Goal: Task Accomplishment & Management: Manage account settings

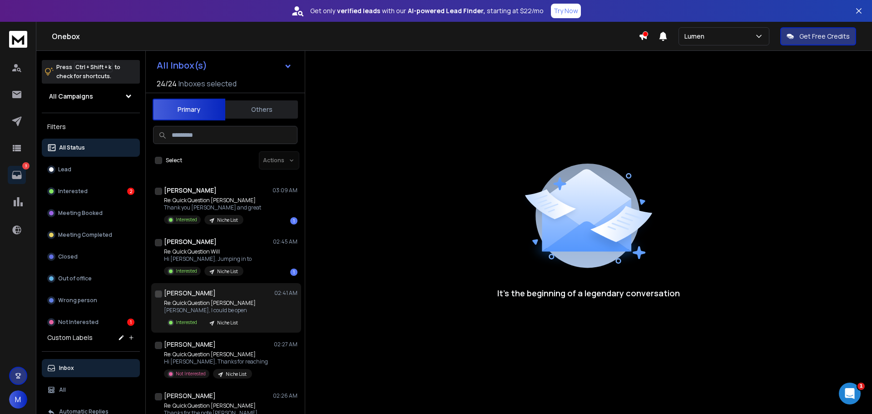
click at [260, 310] on div "Re: Quick Question Scott Yasir, I could be open Interested Niche List" at bounding box center [230, 313] width 133 height 28
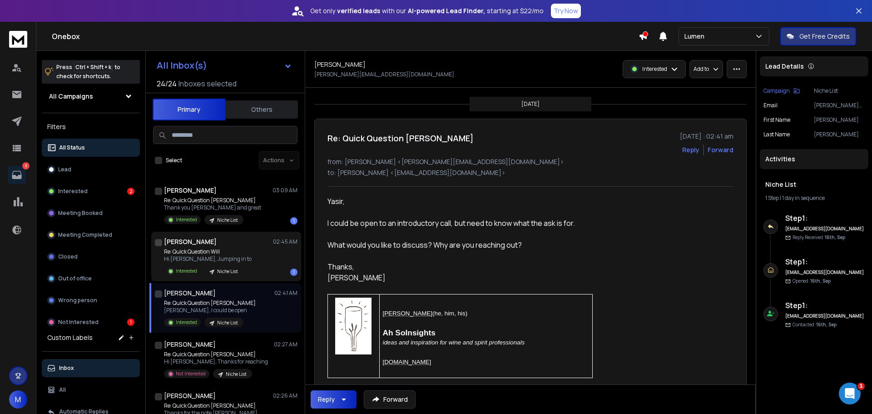
click at [248, 264] on div "Re: Quick Question Will Hi Yasir, Jumping in to Interested Niche List 1" at bounding box center [230, 262] width 133 height 28
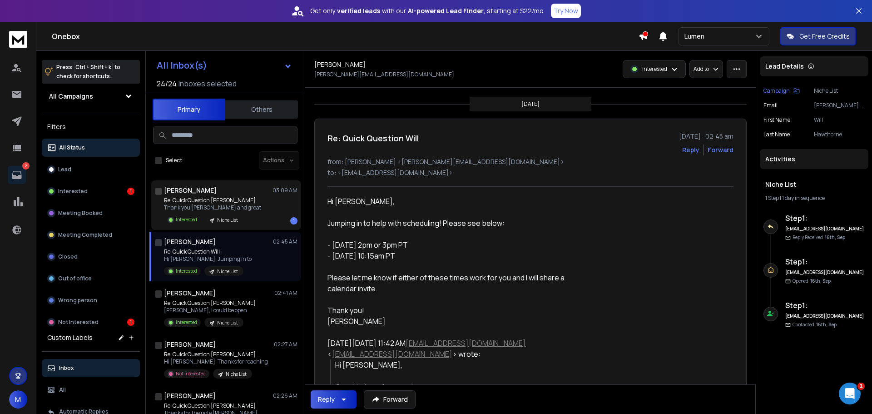
click at [244, 199] on div "Re: Quick Question Joshua Thank you Yasir and great Interested Niche List 1" at bounding box center [230, 211] width 133 height 28
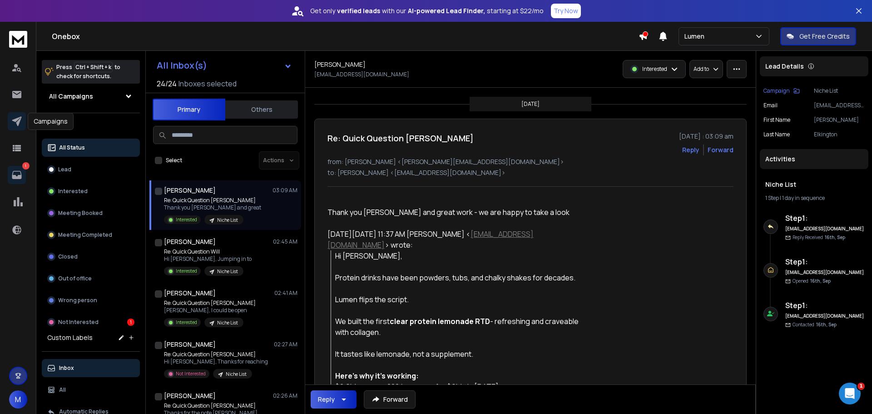
click at [16, 124] on icon at bounding box center [16, 121] width 11 height 11
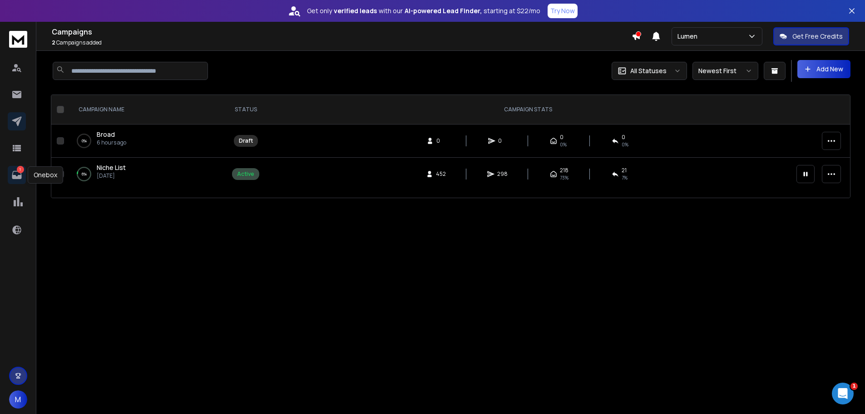
click at [14, 174] on icon at bounding box center [16, 174] width 11 height 11
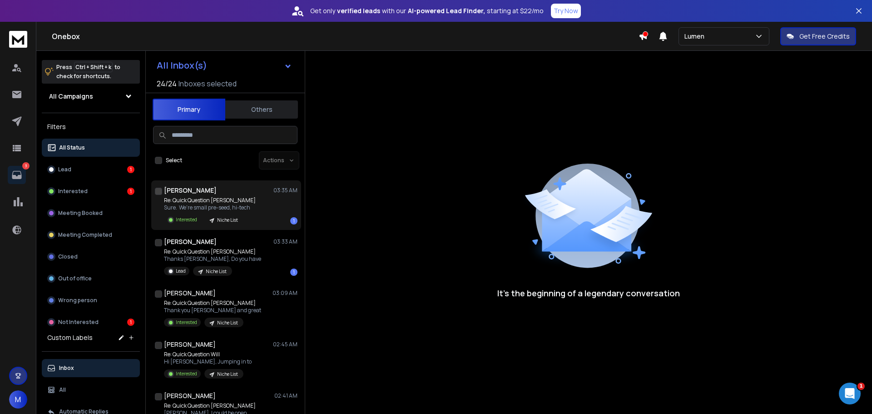
click at [260, 204] on div "Re: Quick Question Kevin Sure. We're small pre-seed, hi-tech Interested Niche L…" at bounding box center [230, 211] width 133 height 28
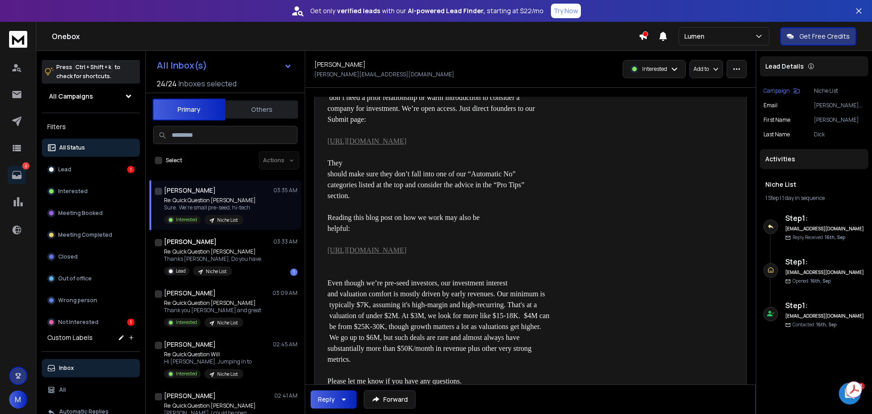
scroll to position [227, 0]
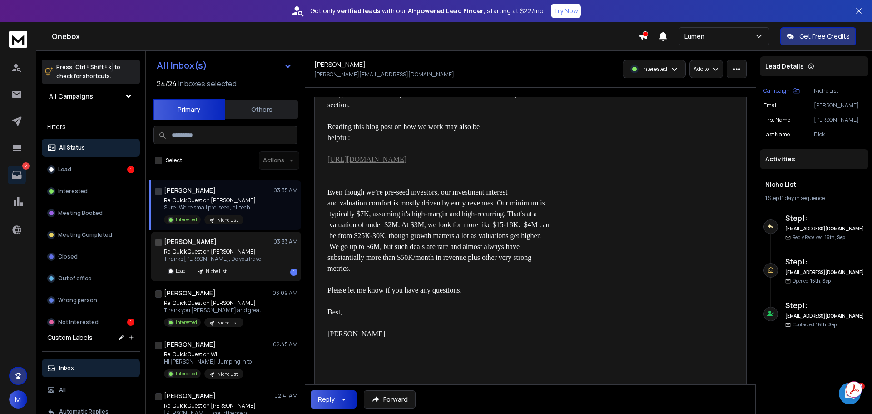
click at [249, 255] on div "Re: Quick Question Matthew Thanks Yasir, Do you have Lead Niche List 1" at bounding box center [230, 262] width 133 height 28
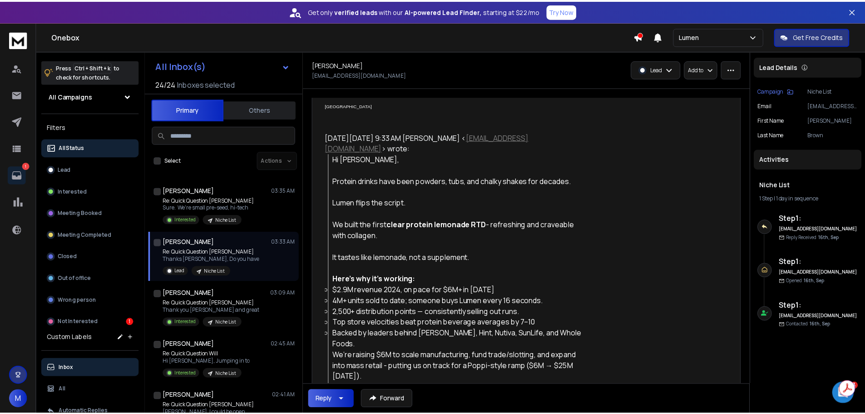
scroll to position [0, 0]
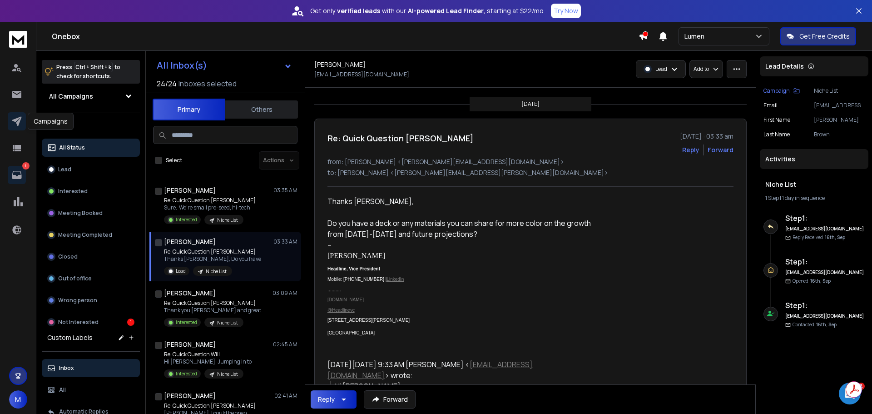
click at [13, 116] on icon at bounding box center [16, 121] width 11 height 11
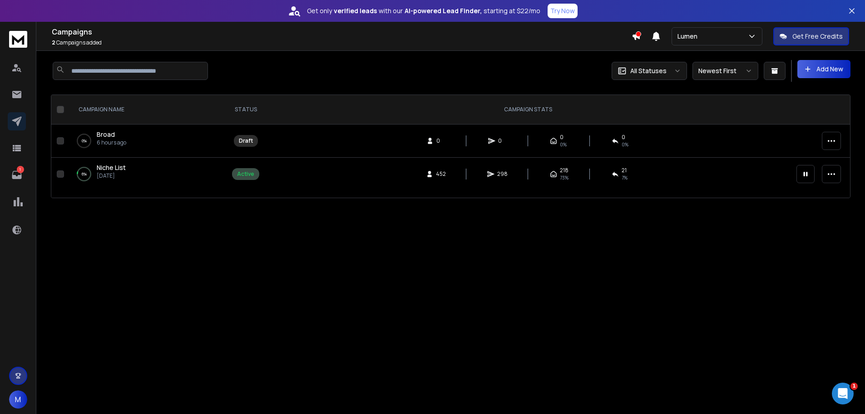
click at [303, 282] on div "Campaigns 2 Campaigns Added All Statuses Newest First Add New CAMPAIGN NAME STA…" at bounding box center [450, 267] width 799 height 414
click at [20, 96] on icon at bounding box center [16, 94] width 9 height 7
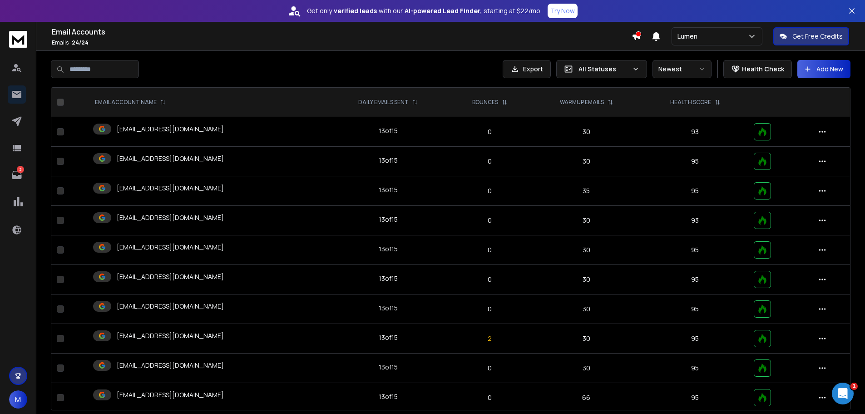
click at [692, 137] on td "93" at bounding box center [695, 132] width 106 height 30
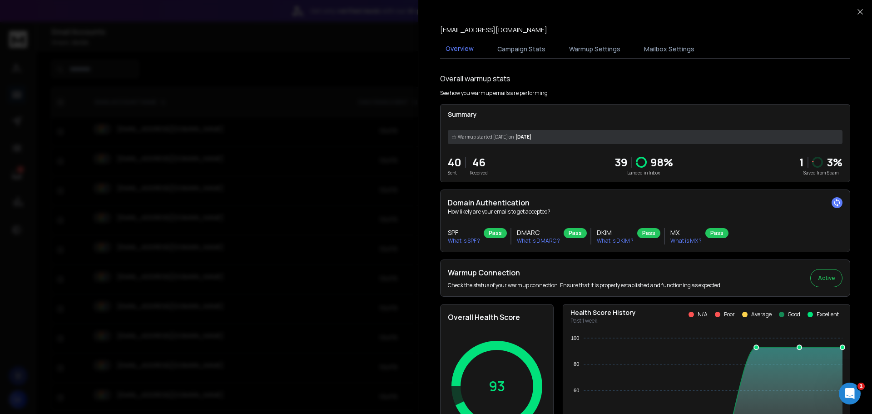
scroll to position [182, 0]
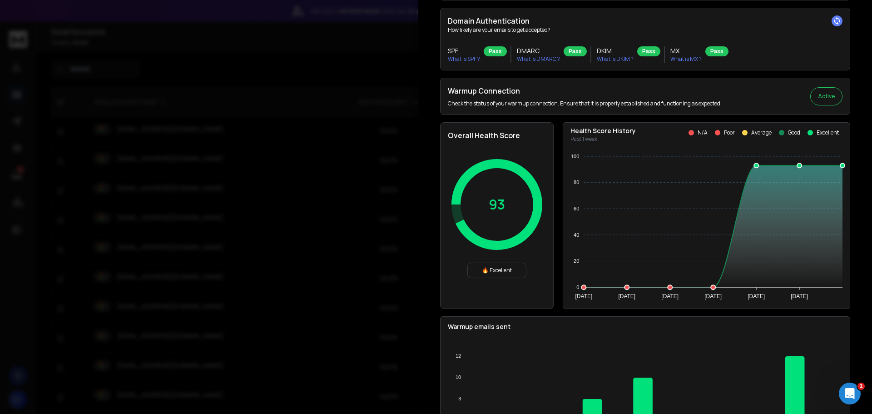
click at [502, 270] on div "🔥 Excellent" at bounding box center [496, 269] width 59 height 15
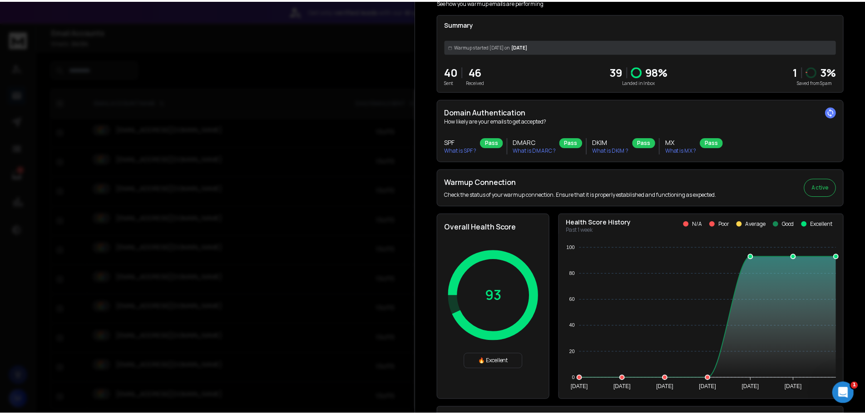
scroll to position [45, 0]
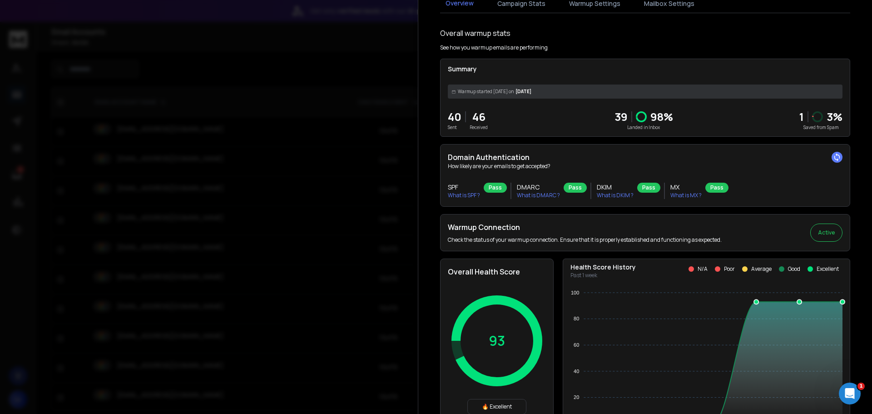
click at [350, 185] on div at bounding box center [436, 207] width 872 height 414
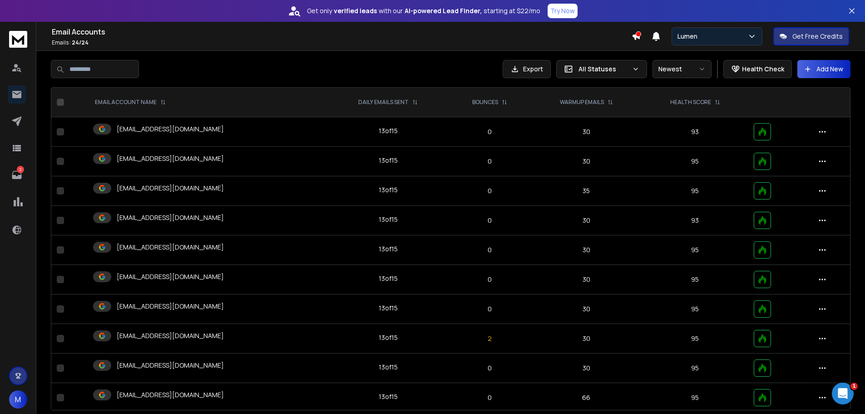
click at [718, 41] on button "Lumen" at bounding box center [716, 36] width 91 height 18
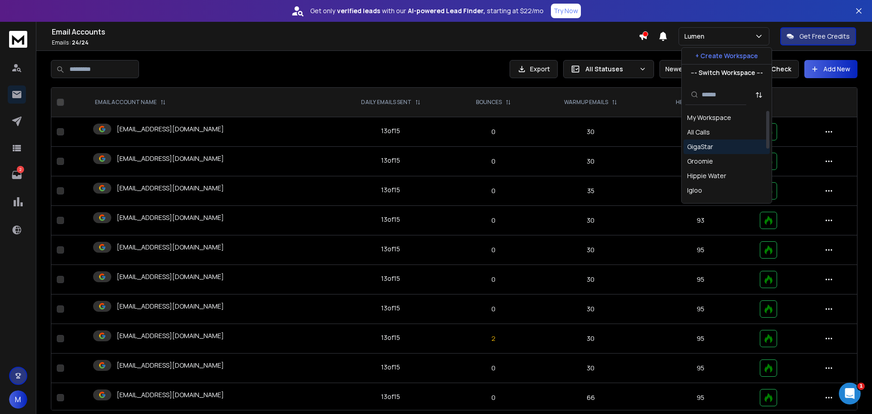
click at [725, 150] on div "GigaStar" at bounding box center [726, 146] width 86 height 15
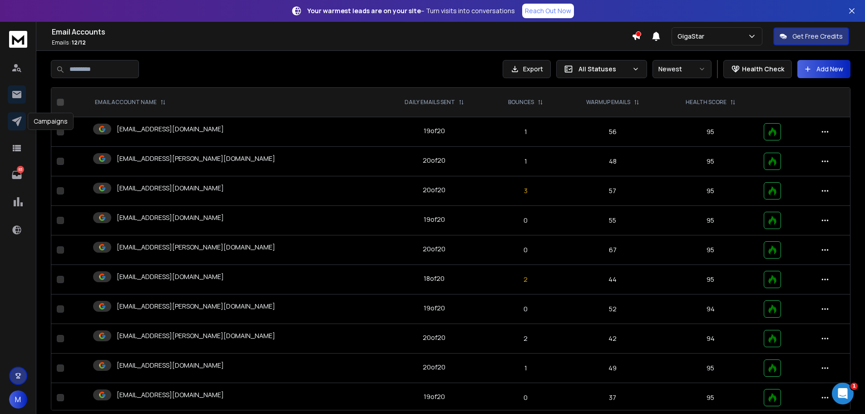
click at [14, 121] on icon at bounding box center [17, 121] width 10 height 10
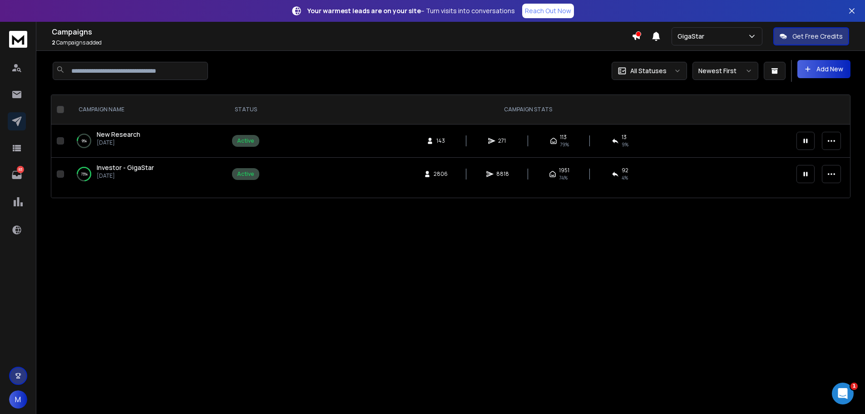
click at [62, 143] on button "button" at bounding box center [60, 140] width 7 height 7
click at [61, 176] on button "button" at bounding box center [60, 173] width 7 height 7
click at [723, 77] on button "Actions" at bounding box center [728, 71] width 59 height 18
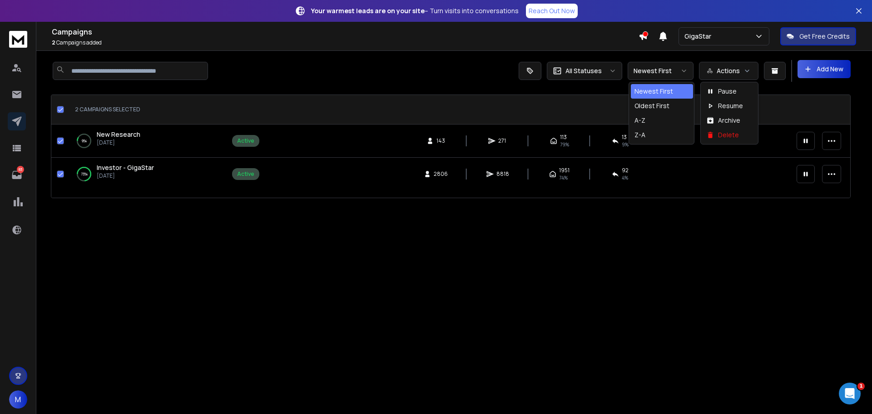
click at [656, 72] on button "Newest First" at bounding box center [660, 71] width 66 height 18
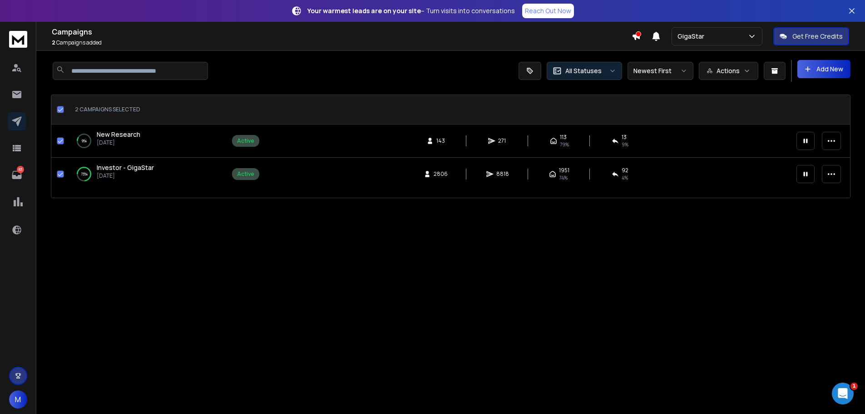
click at [601, 73] on p "All Statuses" at bounding box center [583, 70] width 36 height 9
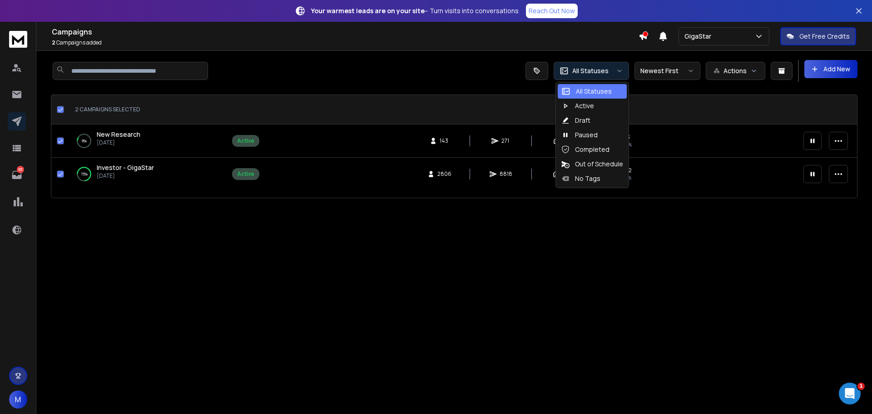
click at [602, 73] on p "All Statuses" at bounding box center [590, 70] width 36 height 9
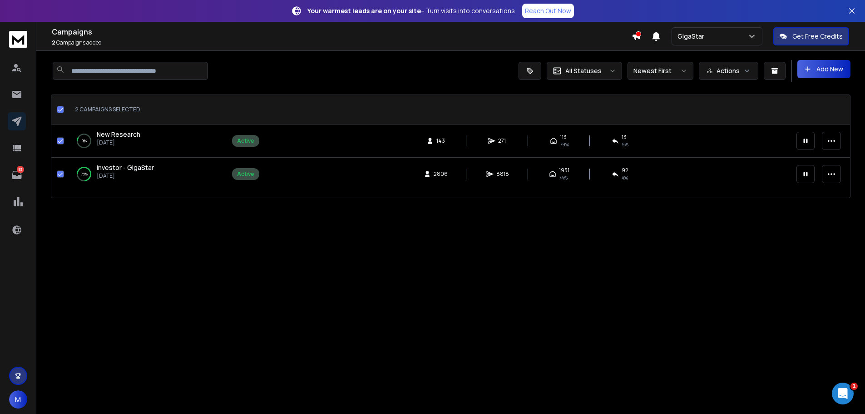
click at [500, 266] on div "Campaigns 2 Campaigns Added All Statuses Newest First Actions Add New 2 campaig…" at bounding box center [450, 267] width 799 height 414
click at [63, 140] on button "button" at bounding box center [60, 140] width 7 height 7
click at [64, 171] on div at bounding box center [62, 173] width 11 height 7
click at [60, 176] on button "button" at bounding box center [60, 173] width 7 height 7
click at [216, 241] on div "Campaigns 2 Campaigns Added All Statuses Newest First Add New CAMPAIGN NAME STA…" at bounding box center [450, 267] width 799 height 414
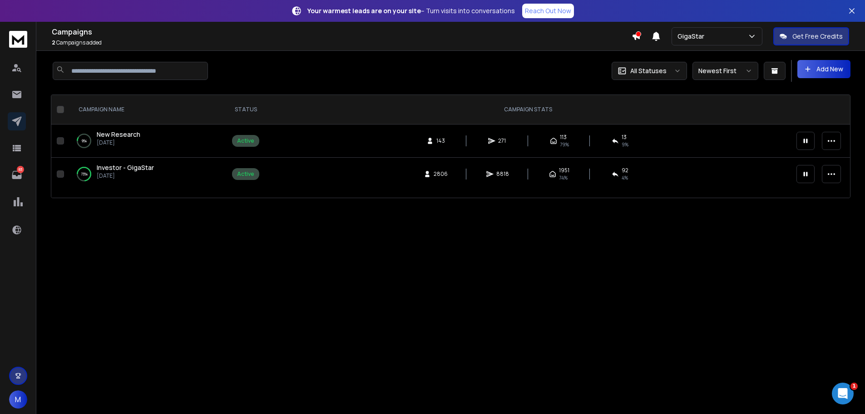
click at [399, 177] on div "2806 8818 1951 74 % 92 4 %" at bounding box center [527, 174] width 515 height 15
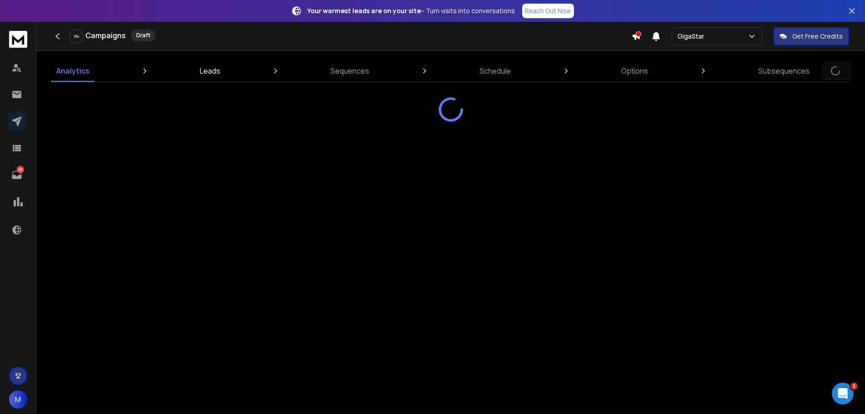
click at [212, 64] on link "Leads" at bounding box center [209, 71] width 31 height 22
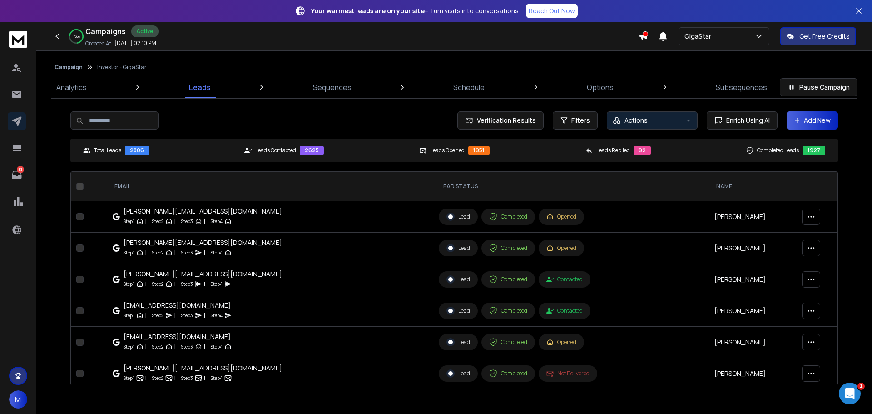
click at [686, 122] on icon "button" at bounding box center [688, 120] width 6 height 7
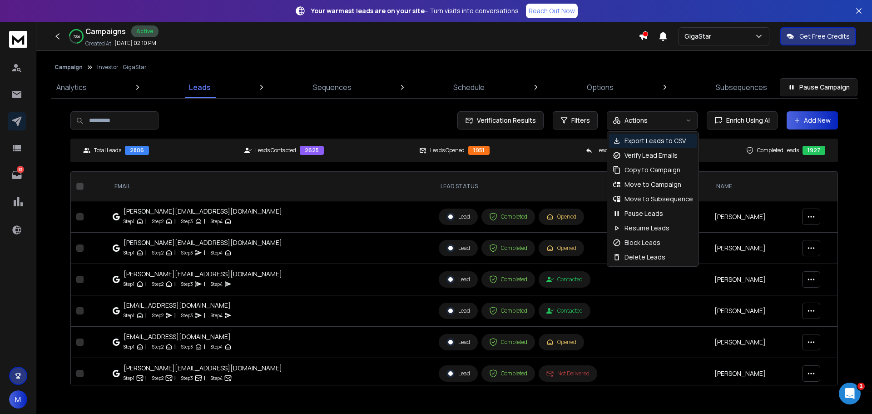
click at [675, 139] on p "Export Leads to CSV" at bounding box center [654, 140] width 61 height 9
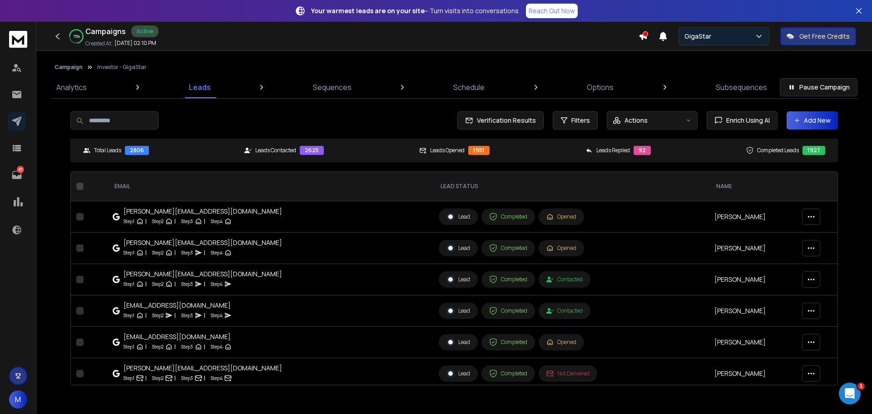
click at [750, 36] on div "GigaStar" at bounding box center [723, 36] width 79 height 9
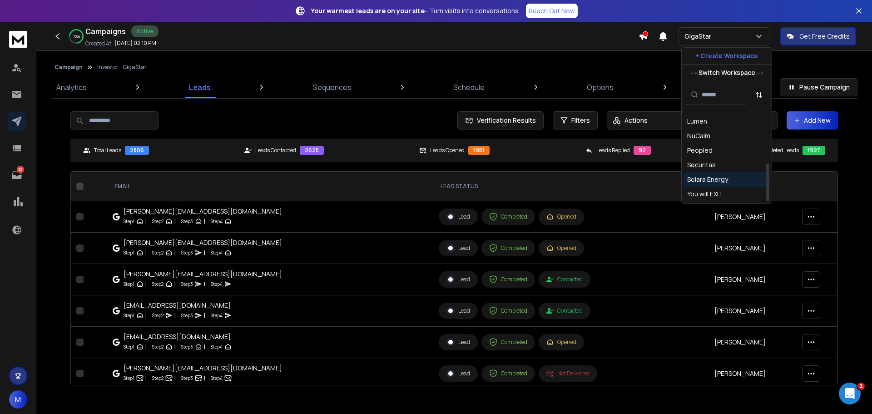
scroll to position [82, 0]
click at [714, 162] on div "Lumen" at bounding box center [726, 166] width 86 height 15
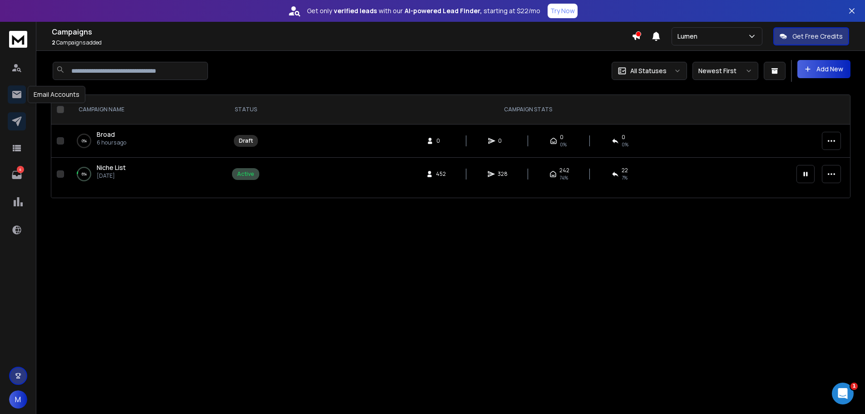
click at [23, 94] on link at bounding box center [17, 94] width 18 height 18
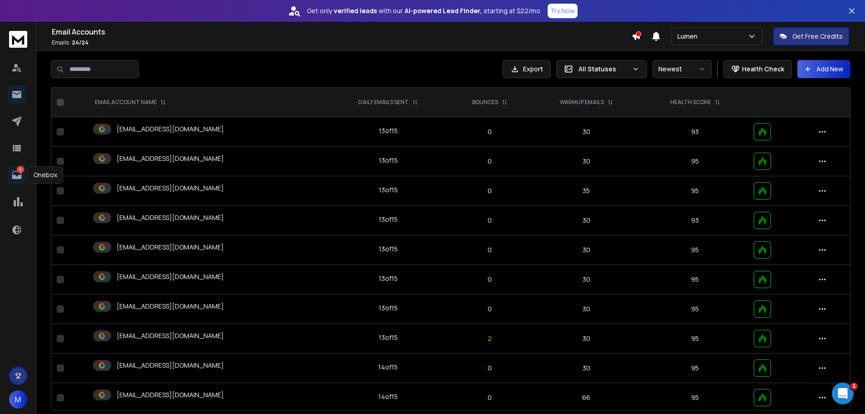
click at [19, 177] on icon at bounding box center [17, 175] width 10 height 8
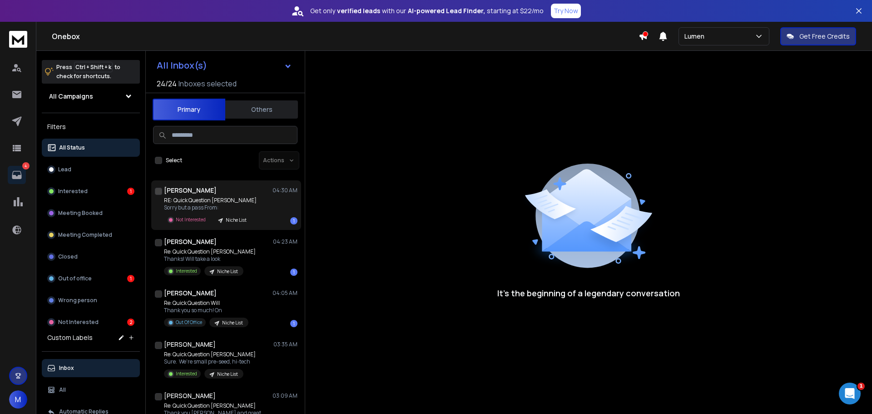
click at [249, 204] on p "Sorry but a pass From:" at bounding box center [210, 207] width 93 height 7
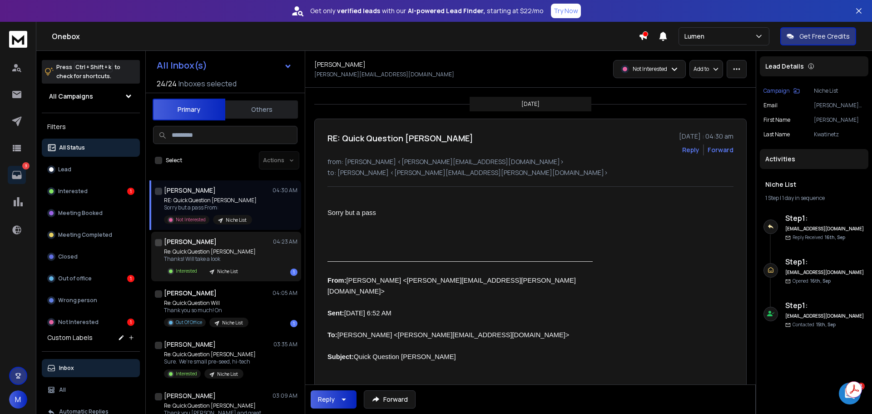
click at [254, 256] on div "Re: Quick Question Matthew Thanks! Will take a look Interested Niche List 1" at bounding box center [230, 262] width 133 height 28
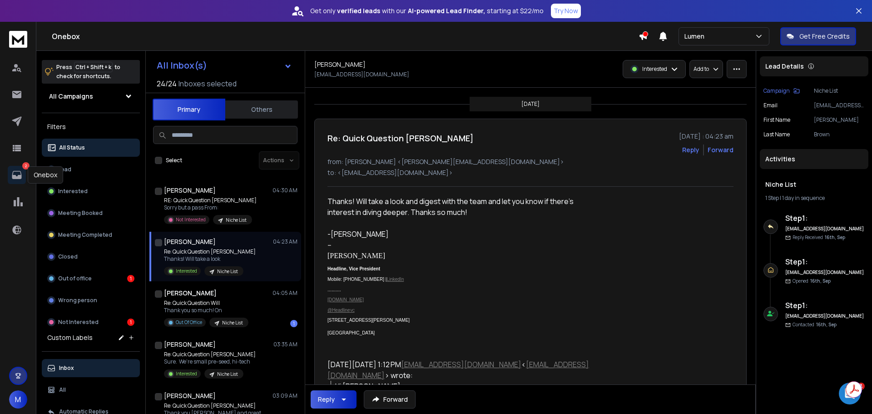
click at [21, 169] on icon at bounding box center [16, 174] width 11 height 11
click at [17, 121] on icon at bounding box center [16, 121] width 11 height 11
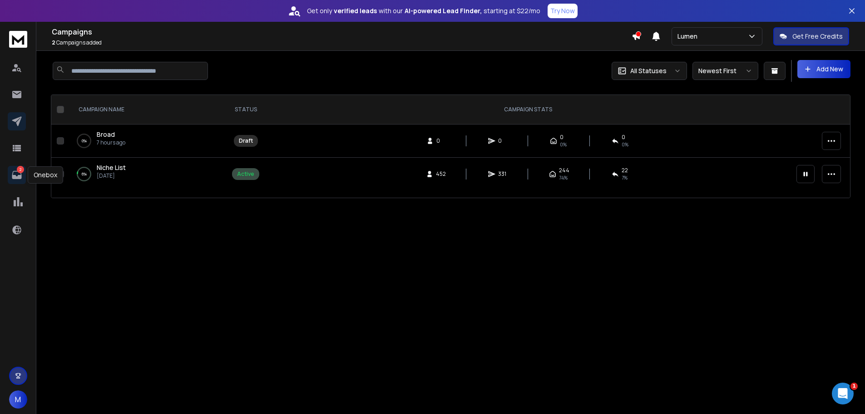
click at [18, 168] on p "2" at bounding box center [20, 169] width 7 height 7
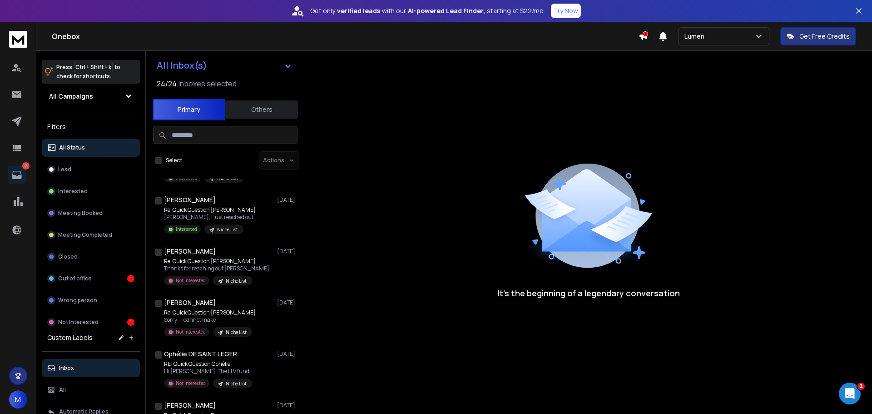
scroll to position [772, 0]
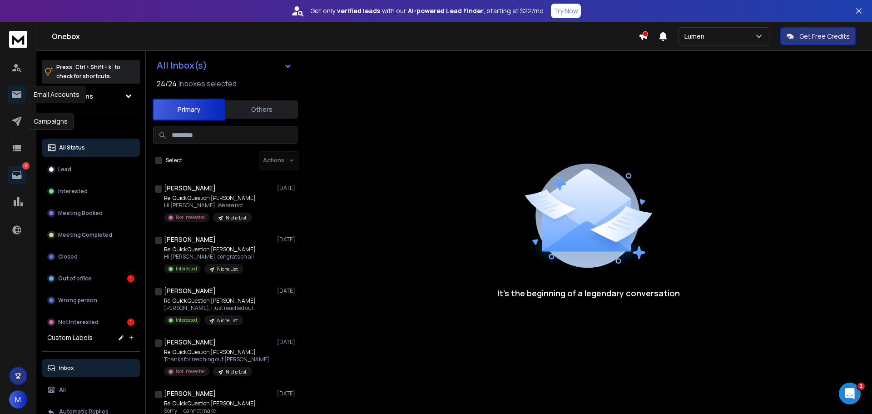
click at [13, 96] on icon at bounding box center [16, 94] width 9 height 7
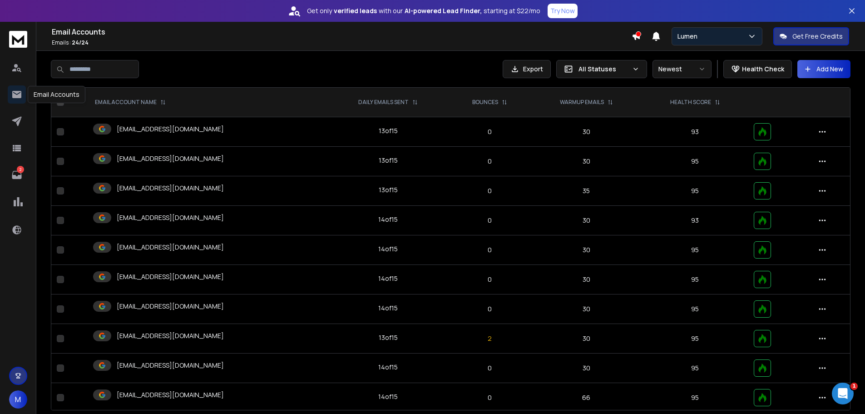
click at [719, 37] on div "Lumen" at bounding box center [716, 36] width 79 height 9
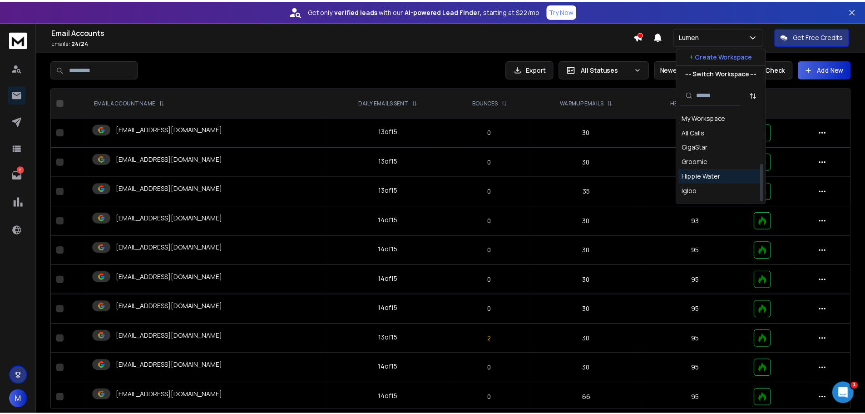
scroll to position [127, 0]
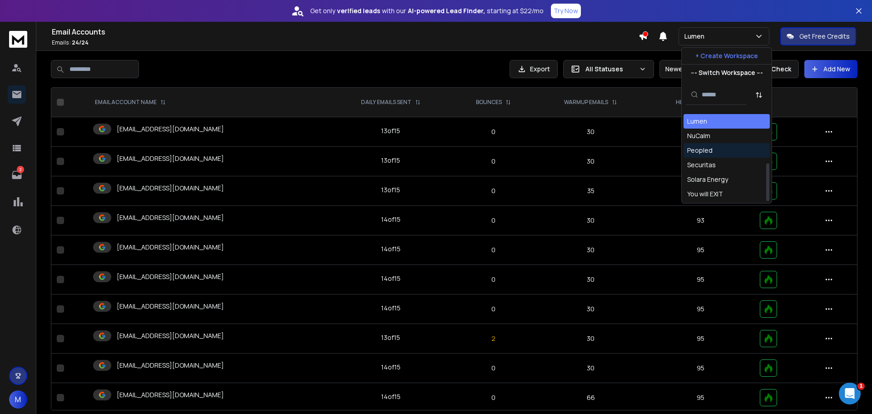
click at [733, 152] on div "Peopled" at bounding box center [726, 150] width 86 height 15
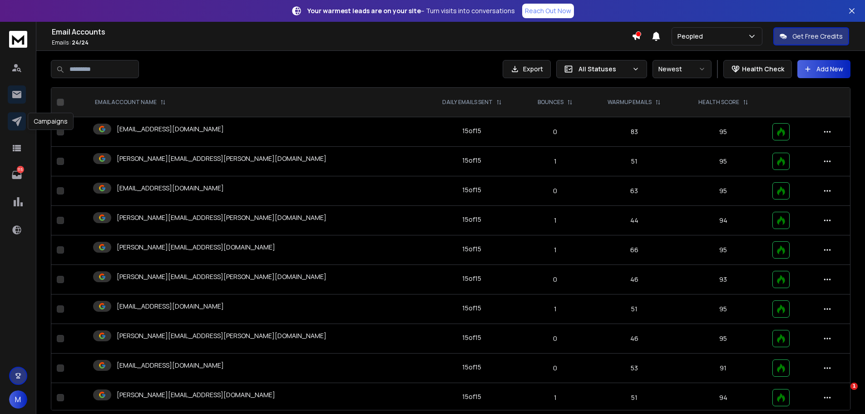
click at [14, 119] on icon at bounding box center [17, 121] width 10 height 10
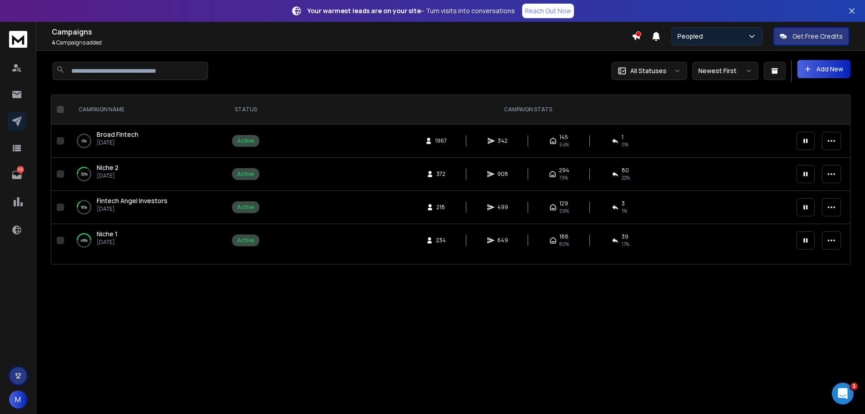
click at [724, 41] on button "Peopled" at bounding box center [716, 36] width 91 height 18
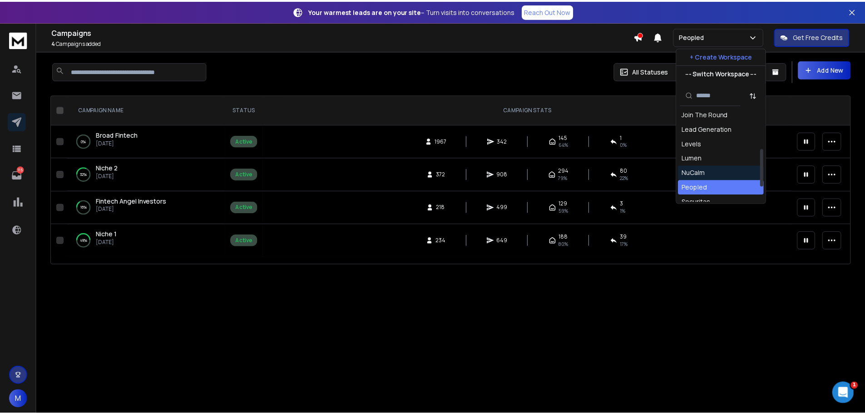
scroll to position [45, 0]
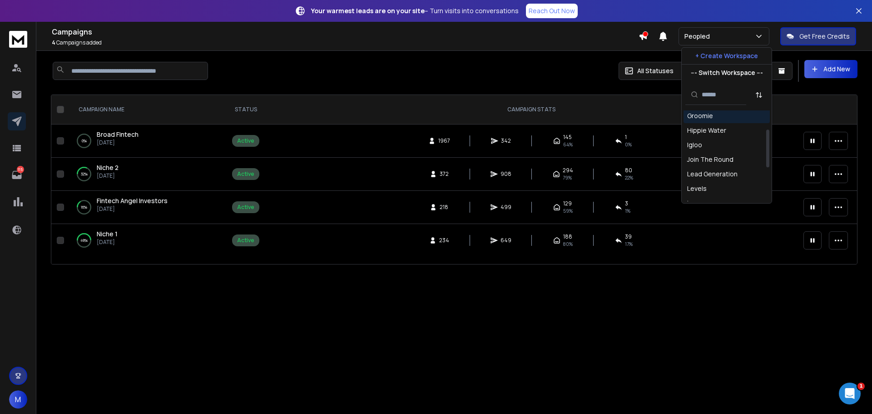
click at [721, 114] on div "Groomie" at bounding box center [726, 115] width 86 height 15
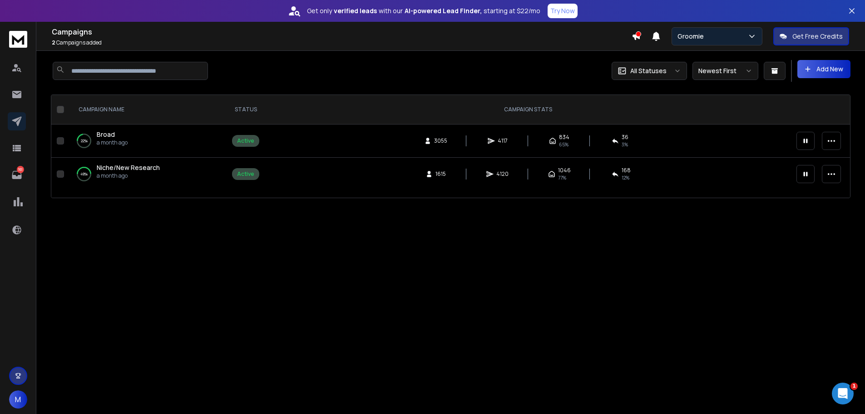
click at [729, 38] on div "Groomie" at bounding box center [716, 36] width 79 height 9
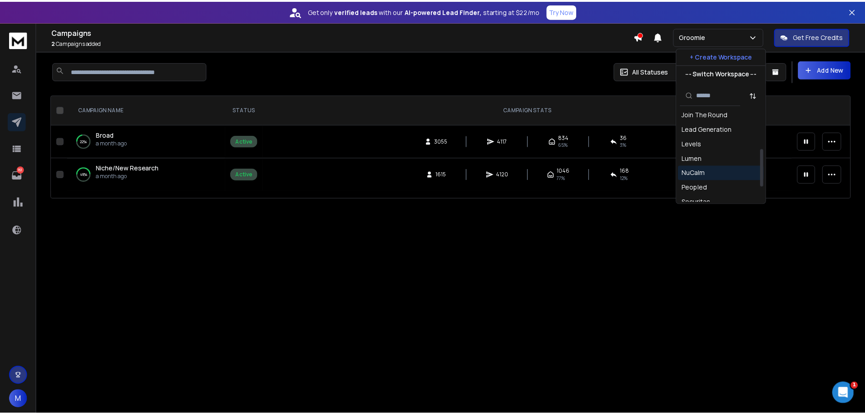
scroll to position [127, 0]
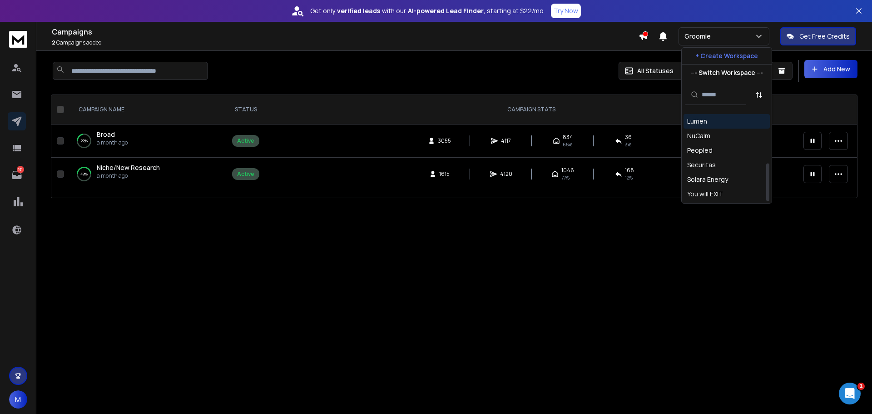
click at [719, 125] on div "Lumen" at bounding box center [726, 121] width 86 height 15
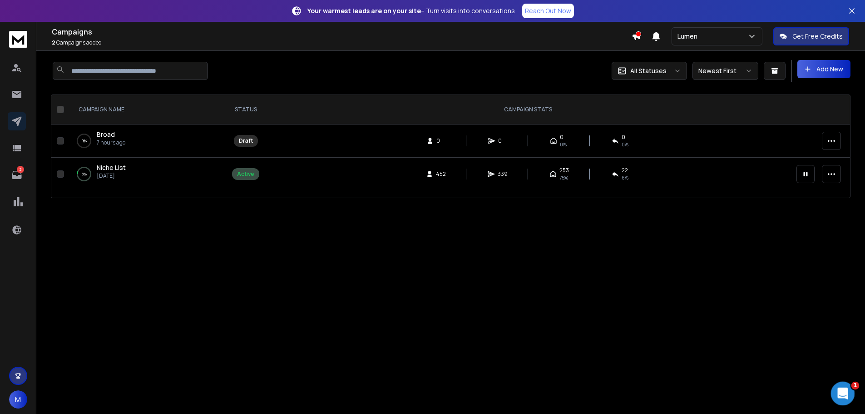
click at [842, 394] on icon "Open Intercom Messenger" at bounding box center [841, 391] width 15 height 15
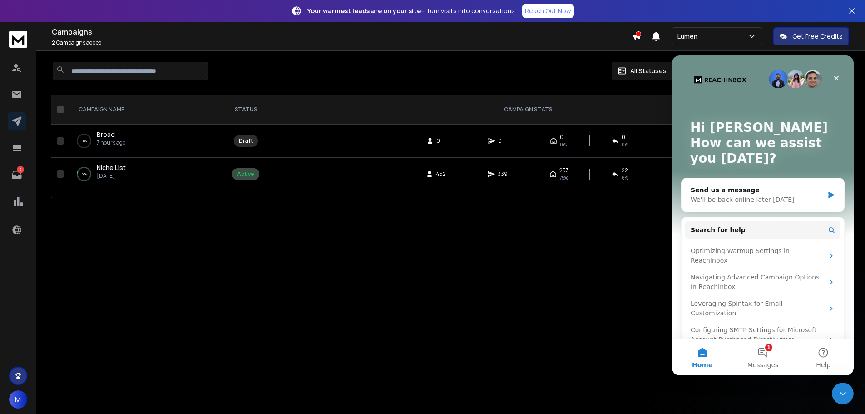
click at [591, 316] on div "Campaigns 2 Campaigns Added All Statuses Newest First Add New CAMPAIGN NAME STA…" at bounding box center [450, 267] width 799 height 414
click at [469, 262] on div "Campaigns 2 Campaigns Added All Statuses Newest First Add New CAMPAIGN NAME STA…" at bounding box center [450, 267] width 799 height 414
click at [843, 390] on icon "Close Intercom Messenger" at bounding box center [841, 392] width 6 height 4
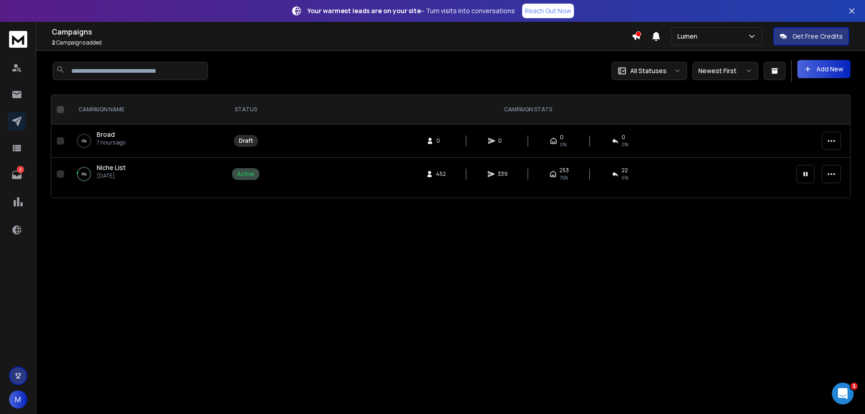
click at [234, 291] on div "Campaigns 2 Campaigns Added All Statuses Newest First Add New CAMPAIGN NAME STA…" at bounding box center [450, 267] width 799 height 414
click at [20, 172] on p "3" at bounding box center [20, 169] width 7 height 7
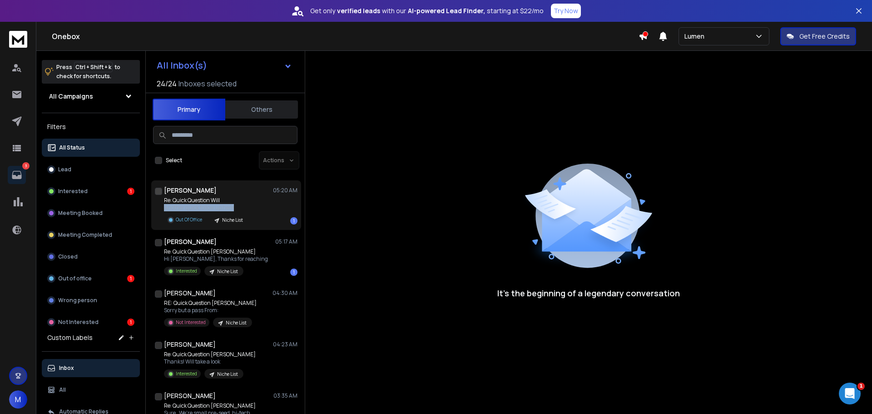
click at [248, 203] on div "Re: Quick Question Will Another quick follow up here Out Of Office Niche List" at bounding box center [206, 211] width 84 height 28
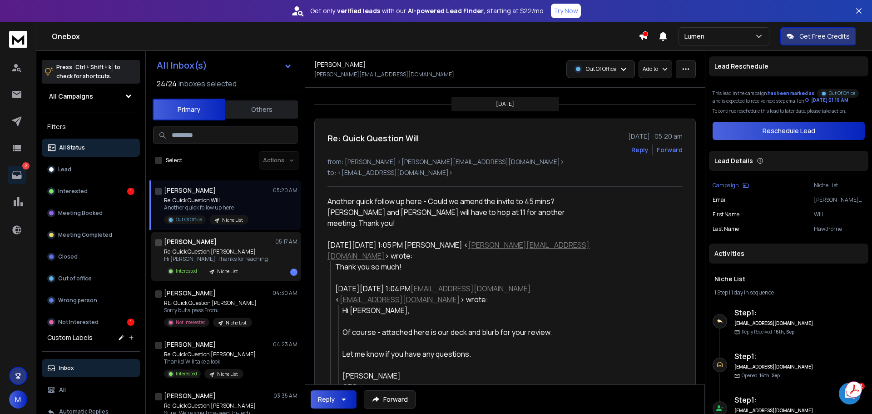
click at [251, 254] on div "Re: Quick Question [PERSON_NAME] Hi [PERSON_NAME], Thanks for reaching Interest…" at bounding box center [230, 262] width 133 height 28
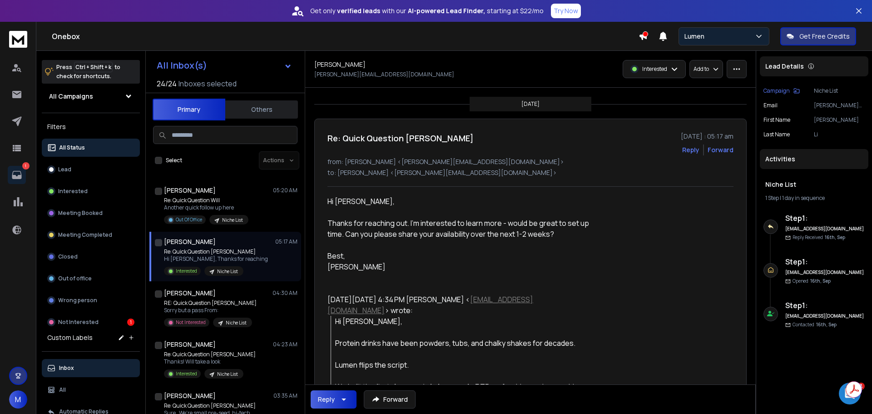
click at [723, 36] on div "Lumen" at bounding box center [723, 36] width 79 height 9
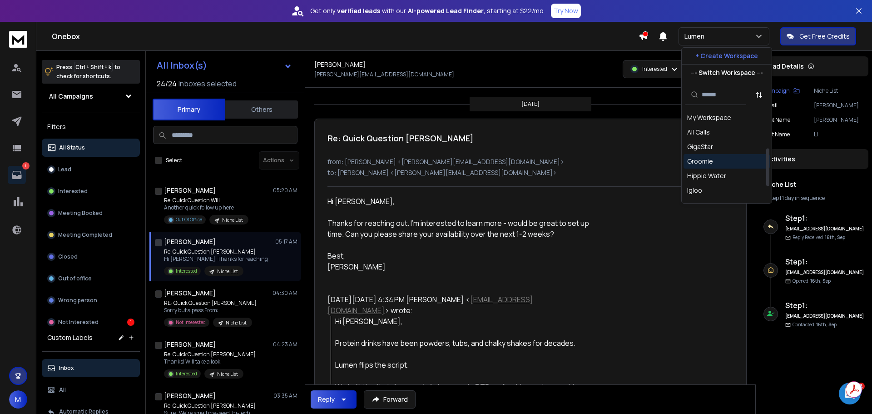
scroll to position [127, 0]
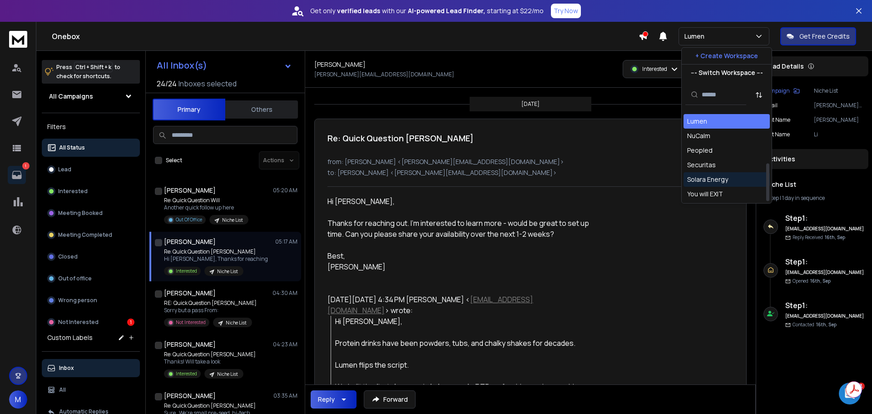
click at [724, 178] on div "Solara Energy" at bounding box center [707, 179] width 41 height 9
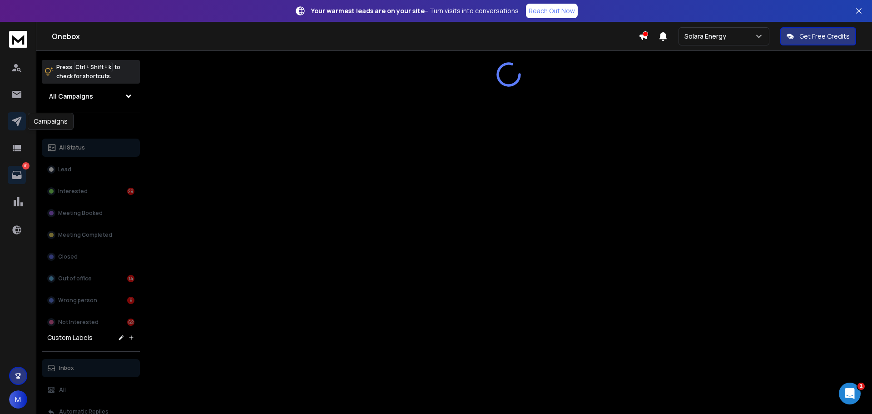
click at [20, 120] on icon at bounding box center [17, 121] width 10 height 10
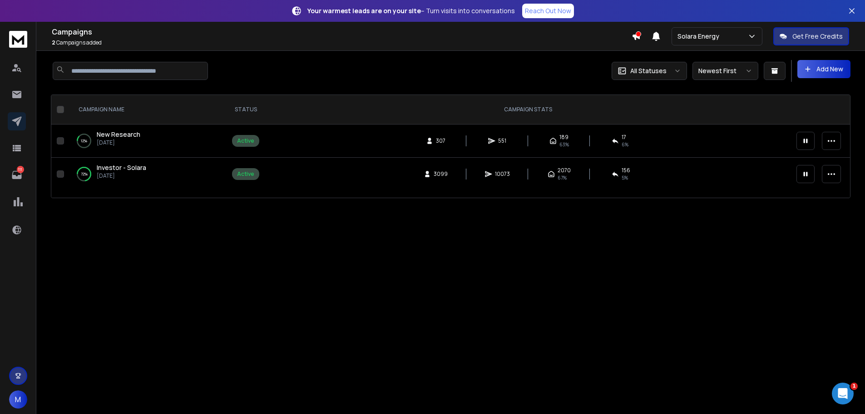
click at [397, 182] on td "3099 10073 2070 67 % 156 5 %" at bounding box center [528, 174] width 526 height 33
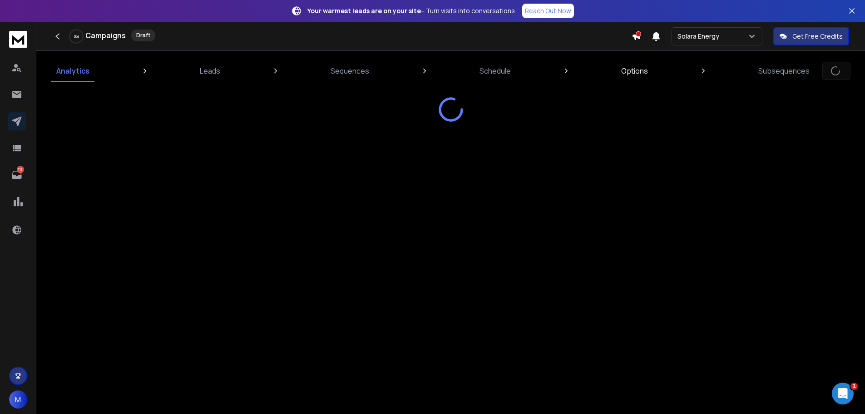
click at [636, 74] on div "Analytics Leads Sequences Schedule Options Subsequences" at bounding box center [450, 71] width 799 height 22
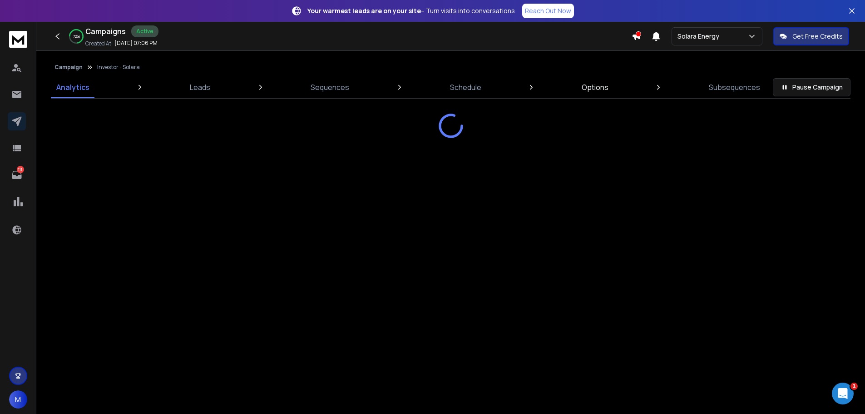
click at [608, 86] on p "Options" at bounding box center [594, 87] width 27 height 11
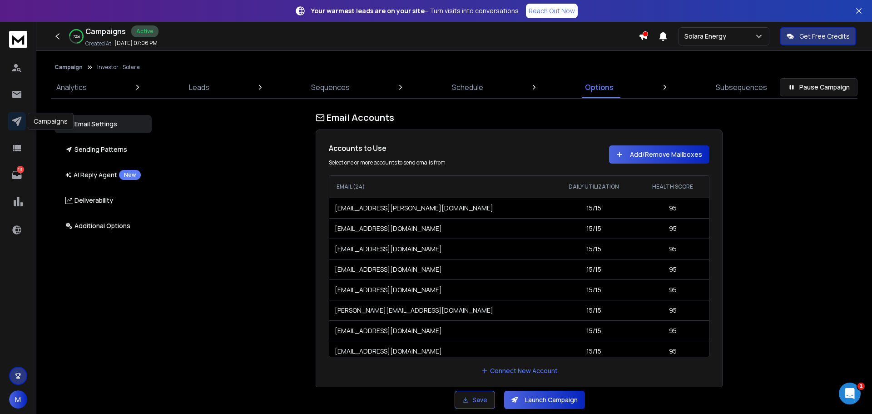
click at [13, 124] on icon at bounding box center [16, 121] width 11 height 11
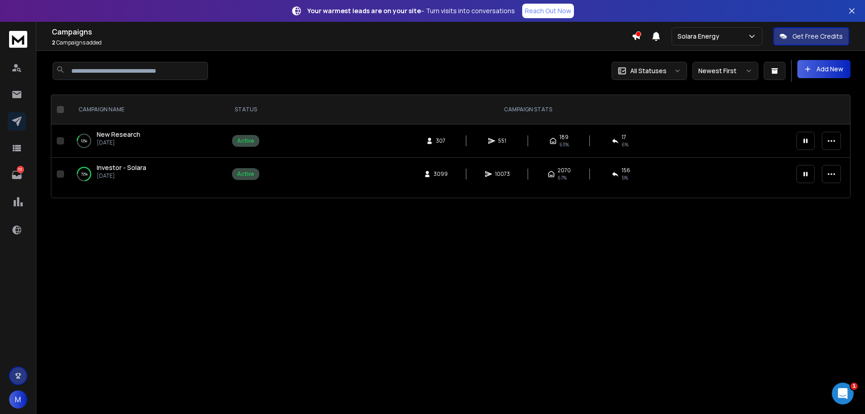
click at [339, 139] on div "307 551 189 63 % 17 6 %" at bounding box center [527, 140] width 515 height 15
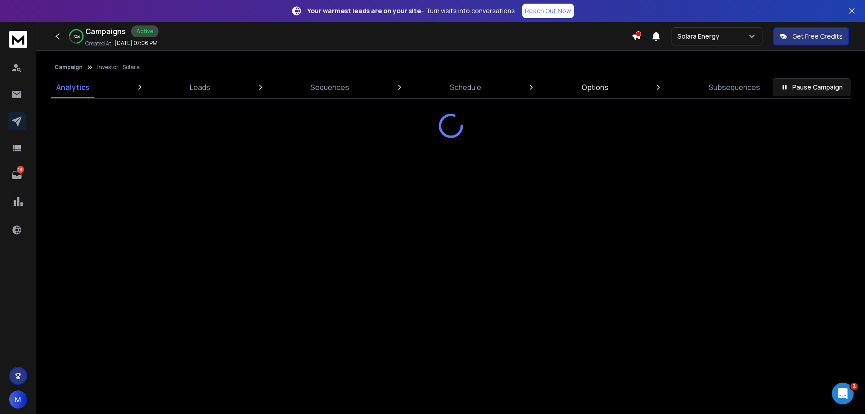
click at [596, 93] on link "Options" at bounding box center [595, 87] width 38 height 22
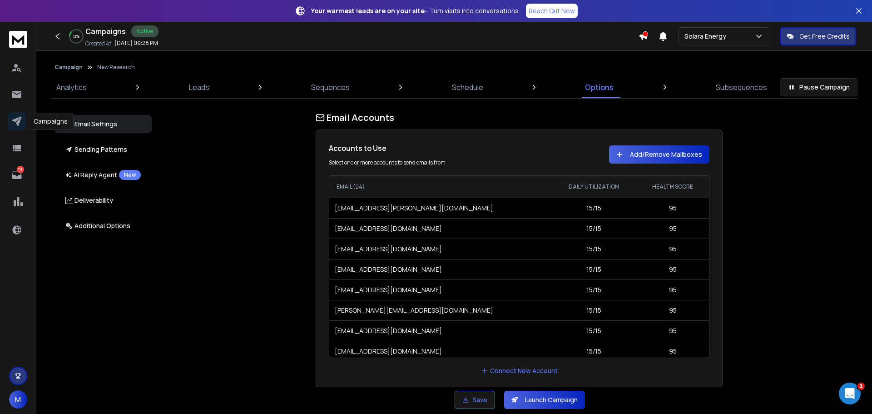
click at [13, 110] on div "111" at bounding box center [18, 150] width 21 height 183
click at [16, 119] on icon at bounding box center [17, 121] width 10 height 10
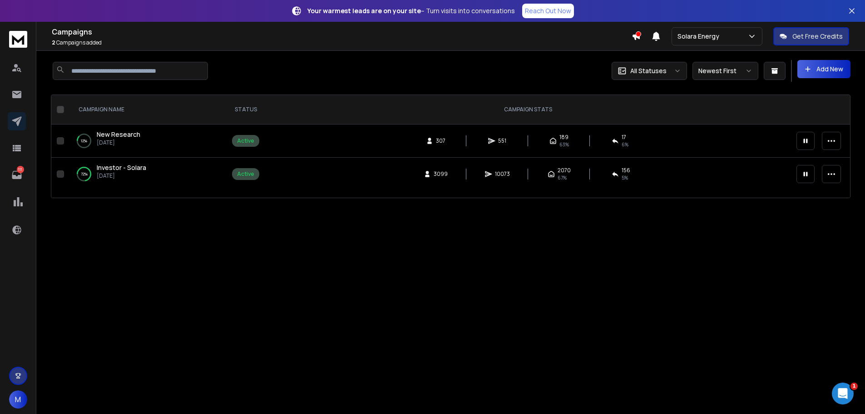
click at [399, 176] on div "3099 10073 2070 67 % 156 5 %" at bounding box center [527, 174] width 515 height 15
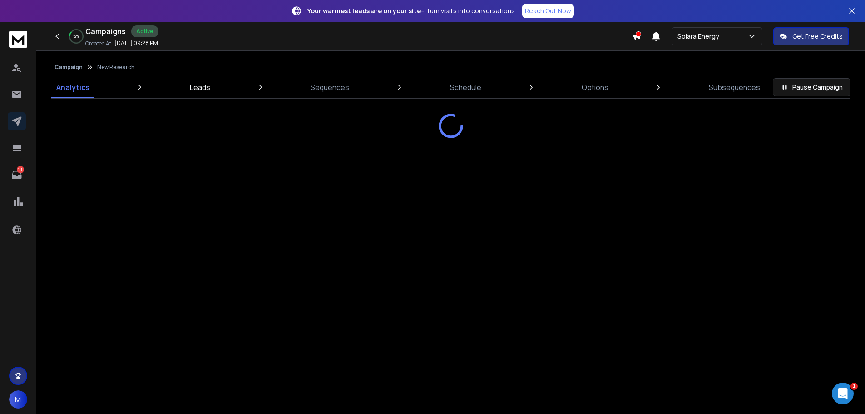
click at [197, 84] on p "Leads" at bounding box center [200, 87] width 20 height 11
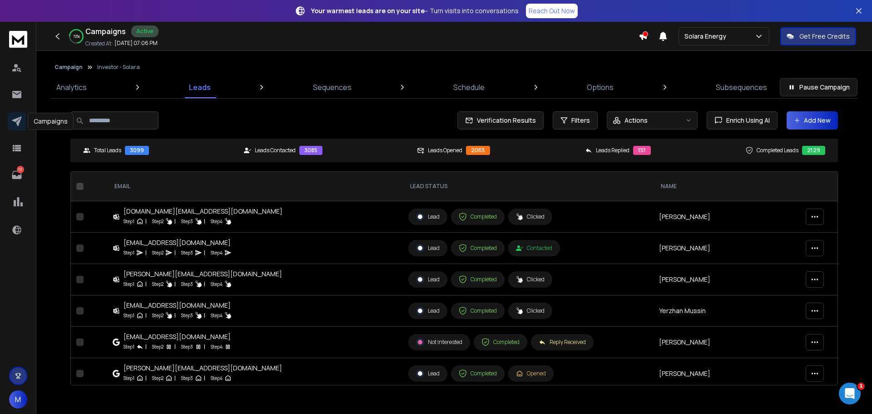
click at [15, 123] on icon at bounding box center [16, 121] width 11 height 11
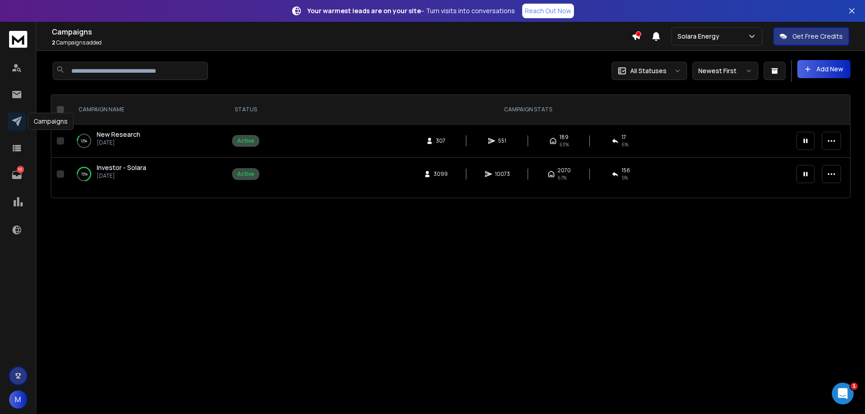
click at [349, 140] on div "307 551 189 63 % 17 6 %" at bounding box center [527, 140] width 515 height 15
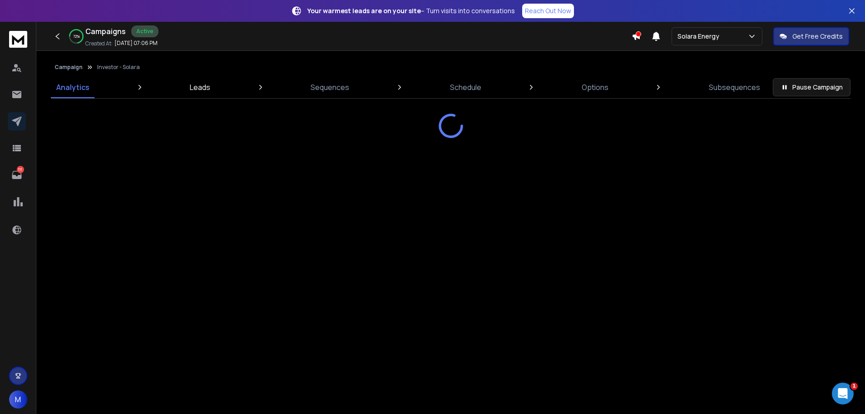
click at [203, 87] on p "Leads" at bounding box center [200, 87] width 20 height 11
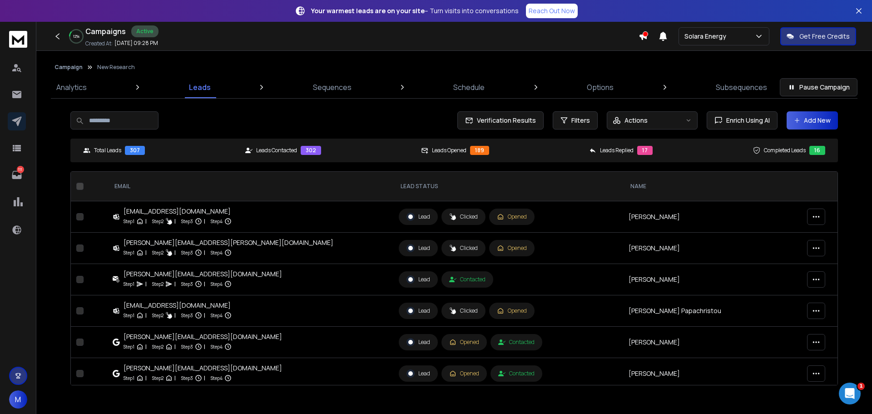
click at [818, 118] on button "Add New" at bounding box center [811, 120] width 51 height 18
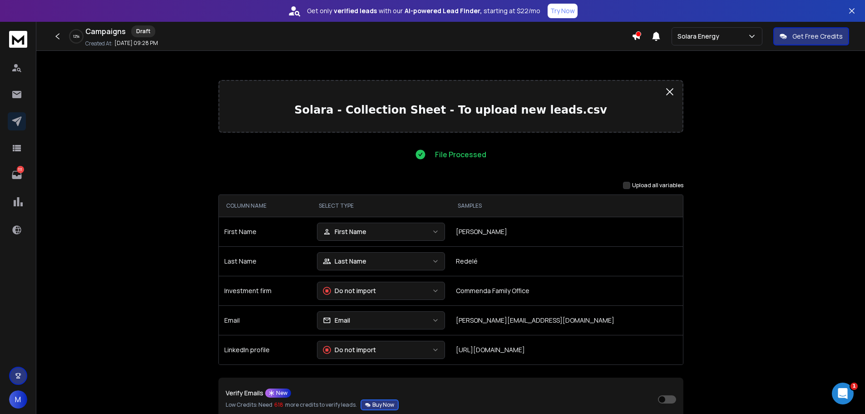
scroll to position [92, 0]
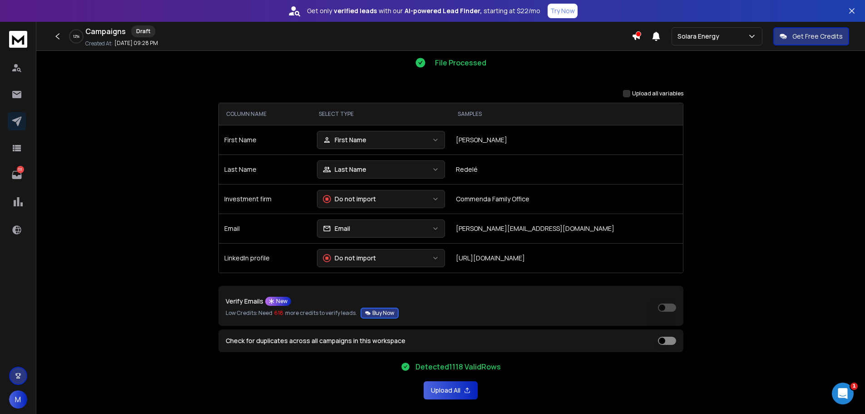
click at [450, 390] on button "Upload All" at bounding box center [450, 390] width 54 height 18
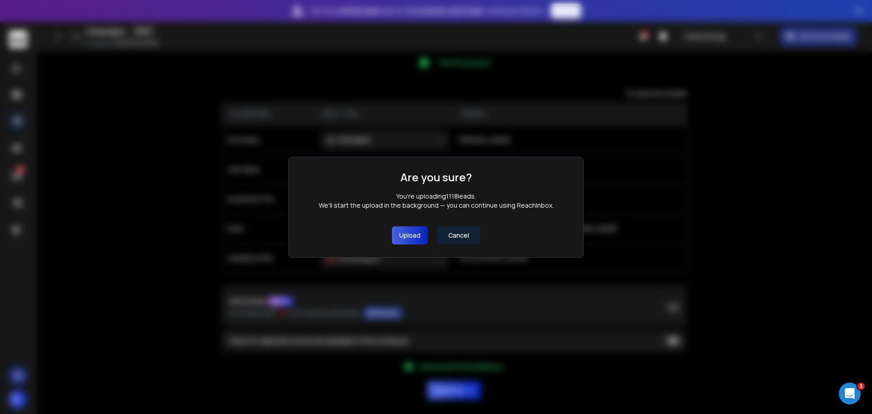
click at [407, 236] on button "Upload" at bounding box center [410, 235] width 36 height 18
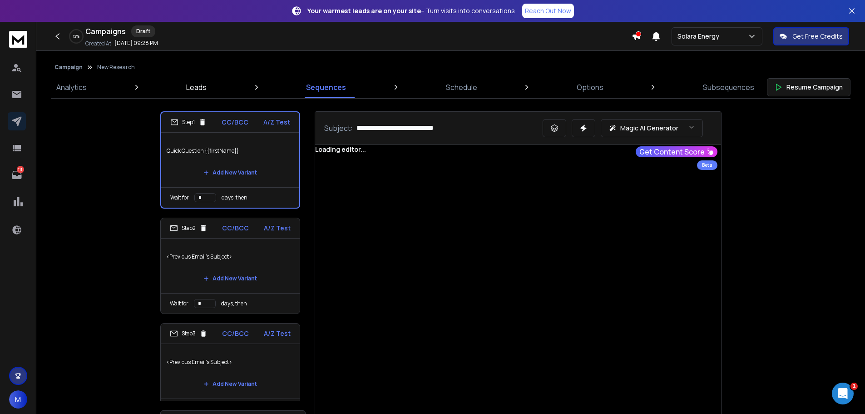
click at [200, 92] on link "Leads" at bounding box center [196, 87] width 31 height 22
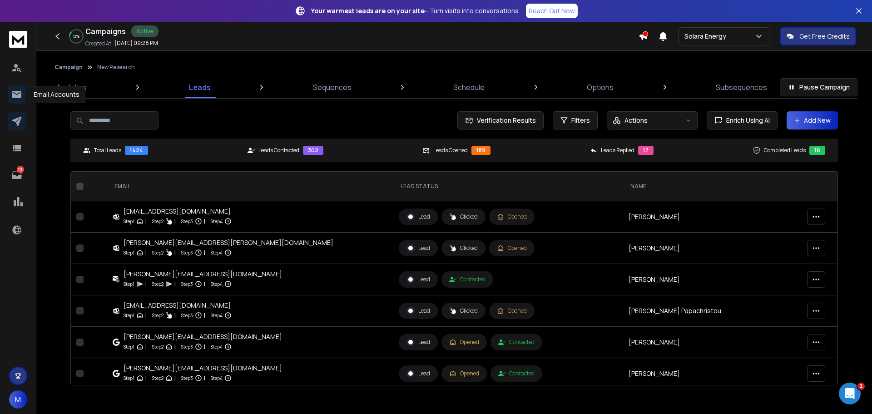
click at [15, 98] on icon at bounding box center [16, 94] width 11 height 11
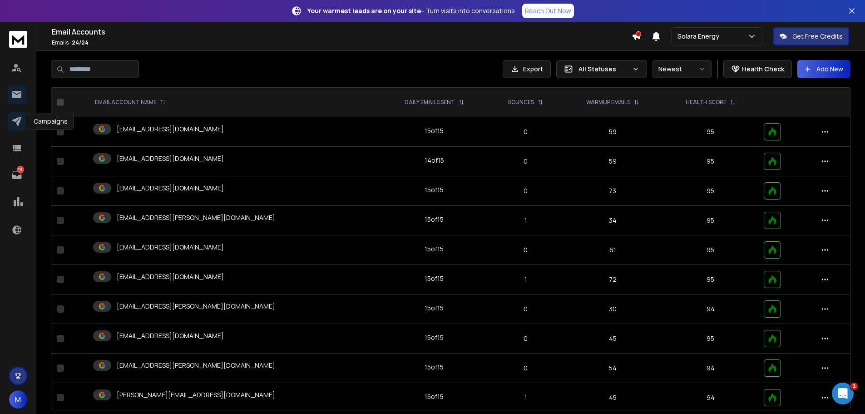
click at [16, 120] on icon at bounding box center [17, 121] width 10 height 10
